Goal: Communication & Community: Answer question/provide support

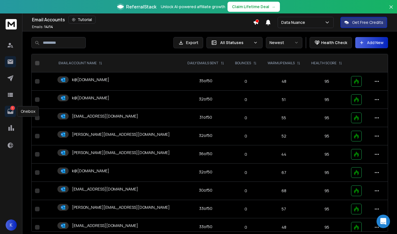
click at [12, 111] on icon at bounding box center [10, 111] width 7 height 7
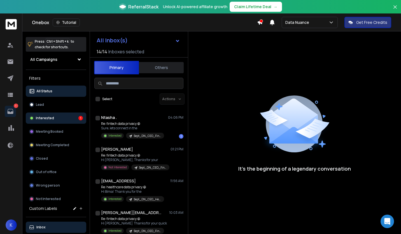
click at [46, 116] on p "Interested" at bounding box center [45, 118] width 18 height 4
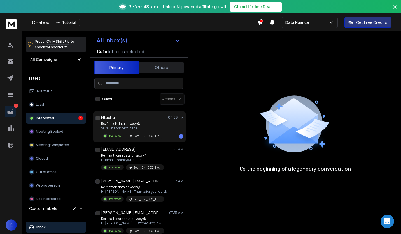
click at [141, 117] on div "Ntasha . 04:06 PM" at bounding box center [142, 118] width 82 height 6
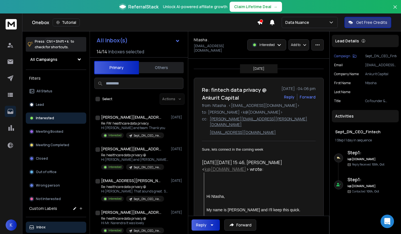
scroll to position [349, 0]
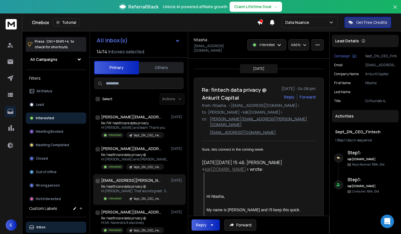
click at [136, 185] on p "Re: healthcare data privacy @" at bounding box center [134, 186] width 67 height 4
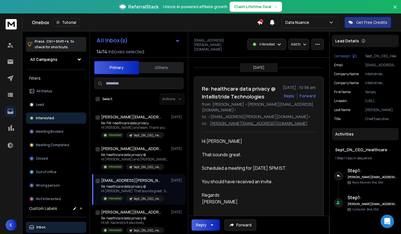
click at [212, 224] on icon "button" at bounding box center [212, 224] width 3 height 1
click at [211, 209] on p "Reply All" at bounding box center [208, 211] width 15 height 6
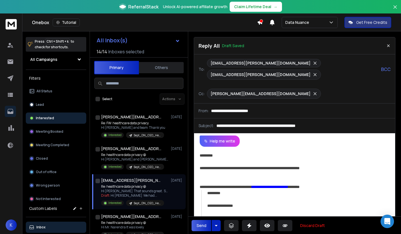
click at [333, 167] on div "**********" at bounding box center [294, 186] width 201 height 80
